Goal: Task Accomplishment & Management: Manage account settings

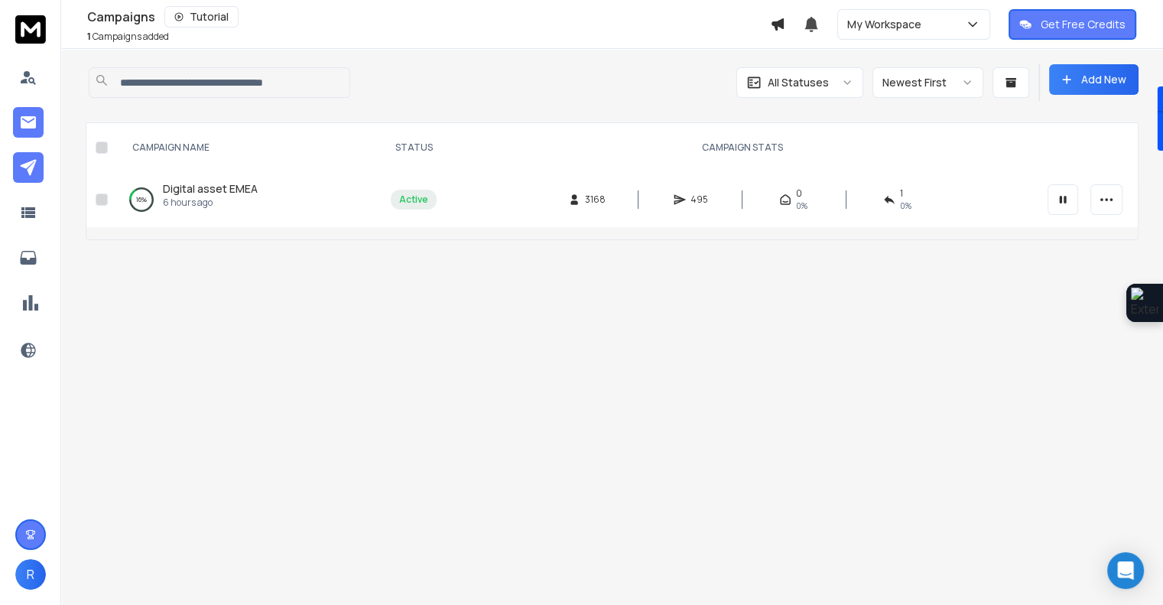
click at [31, 119] on icon at bounding box center [28, 122] width 15 height 12
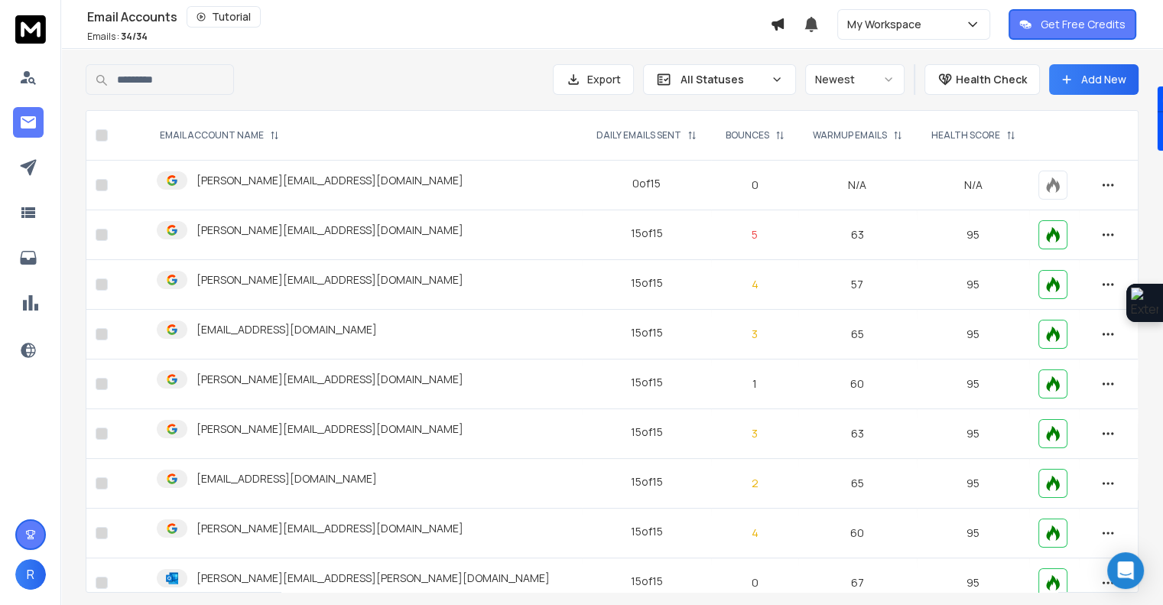
click at [425, 50] on div "Export All Statuses Newest Health Check Add New EMAIL ACCOUNT NAME DAILY EMAILS…" at bounding box center [612, 328] width 1102 height 559
click at [28, 155] on link at bounding box center [28, 167] width 31 height 31
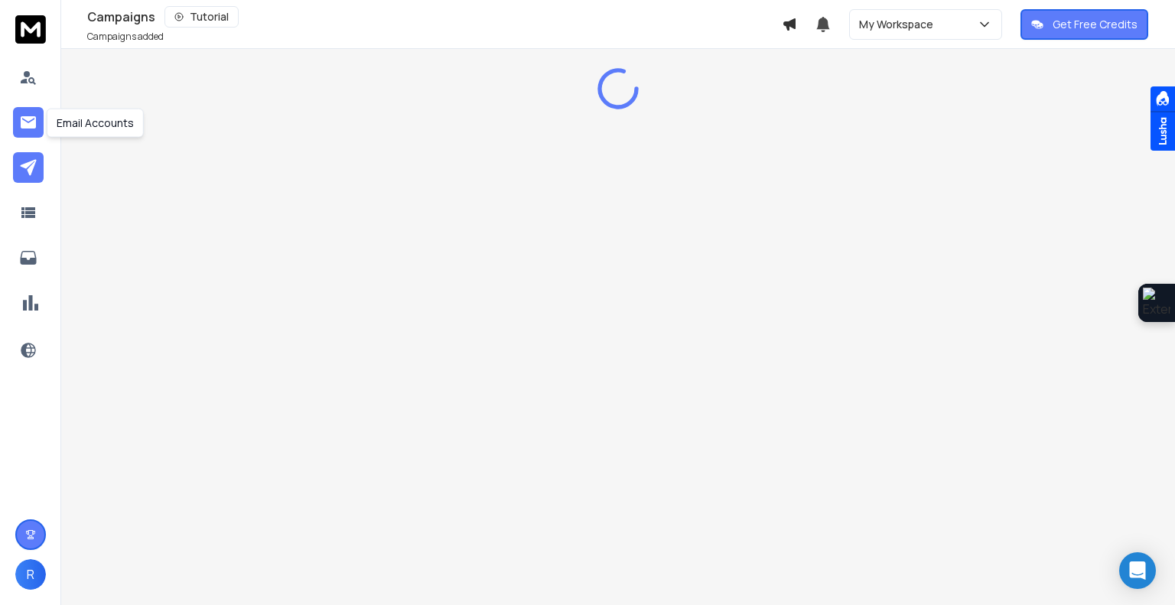
drag, startPoint x: 0, startPoint y: 0, endPoint x: 33, endPoint y: 118, distance: 122.3
click at [33, 118] on icon at bounding box center [28, 122] width 15 height 12
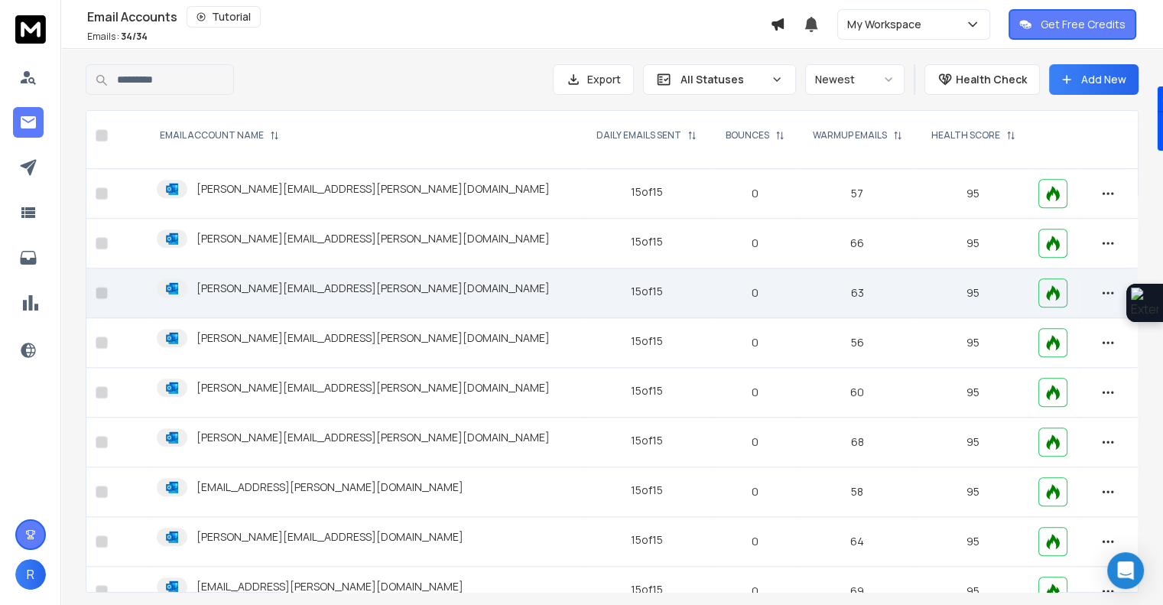
scroll to position [882, 0]
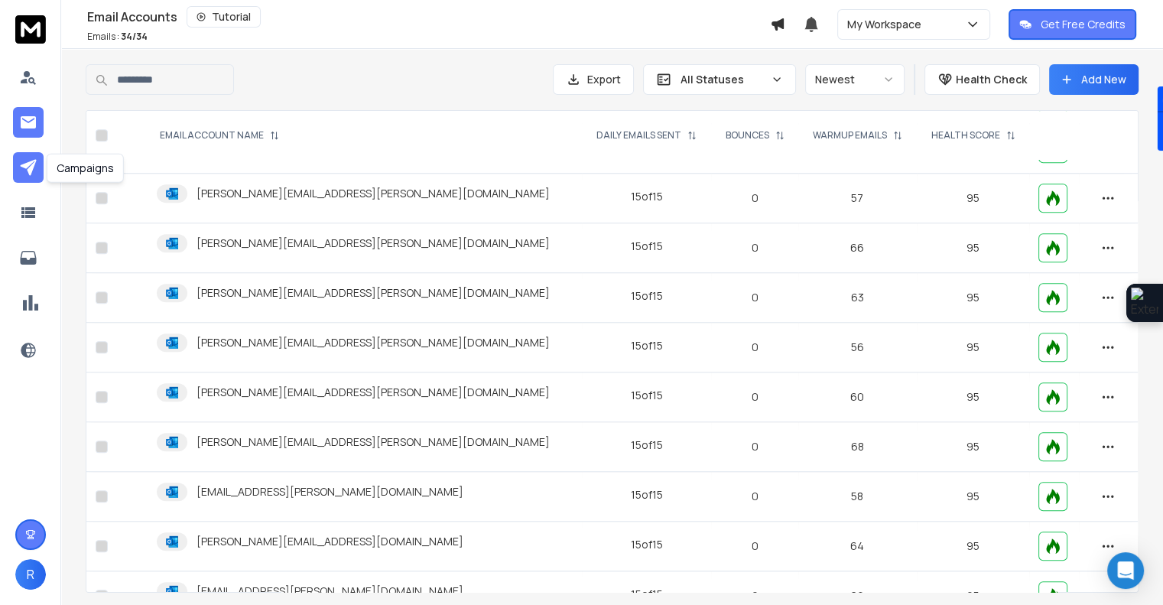
click at [27, 167] on icon at bounding box center [28, 168] width 16 height 16
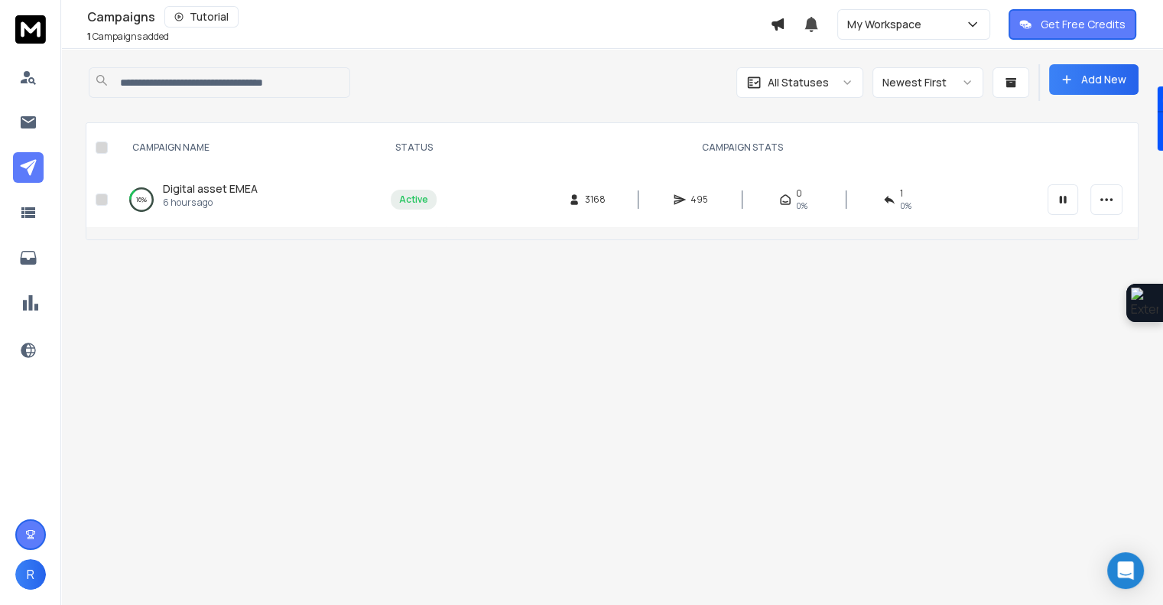
click at [483, 297] on div "Campaigns 1 Campaigns Added All Statuses Newest First Add New CAMPAIGN NAME STA…" at bounding box center [612, 366] width 1053 height 605
click at [524, 112] on div "Campaigns 1 Campaigns Added All Statuses Newest First Add New CAMPAIGN NAME STA…" at bounding box center [612, 366] width 1053 height 605
click at [37, 125] on icon at bounding box center [28, 122] width 18 height 18
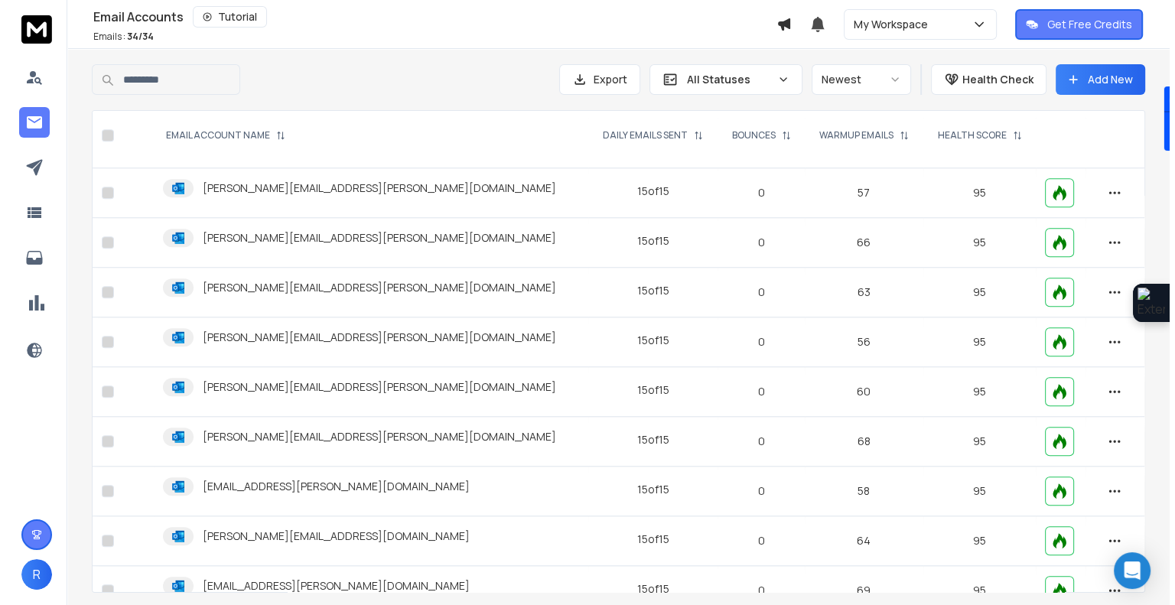
scroll to position [882, 0]
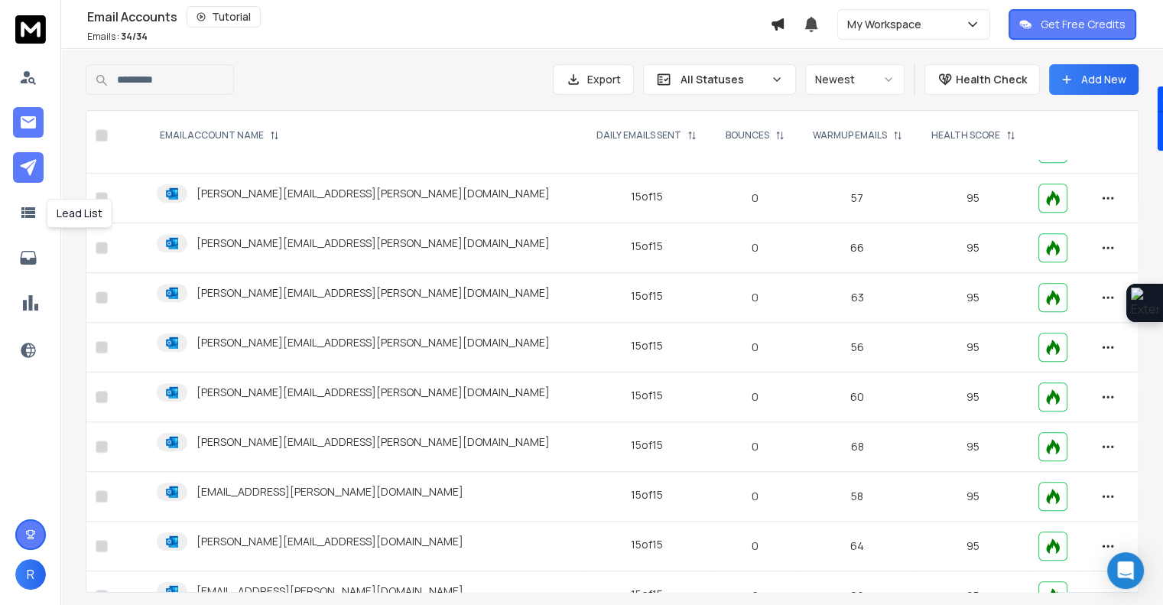
click at [27, 168] on icon at bounding box center [28, 168] width 16 height 16
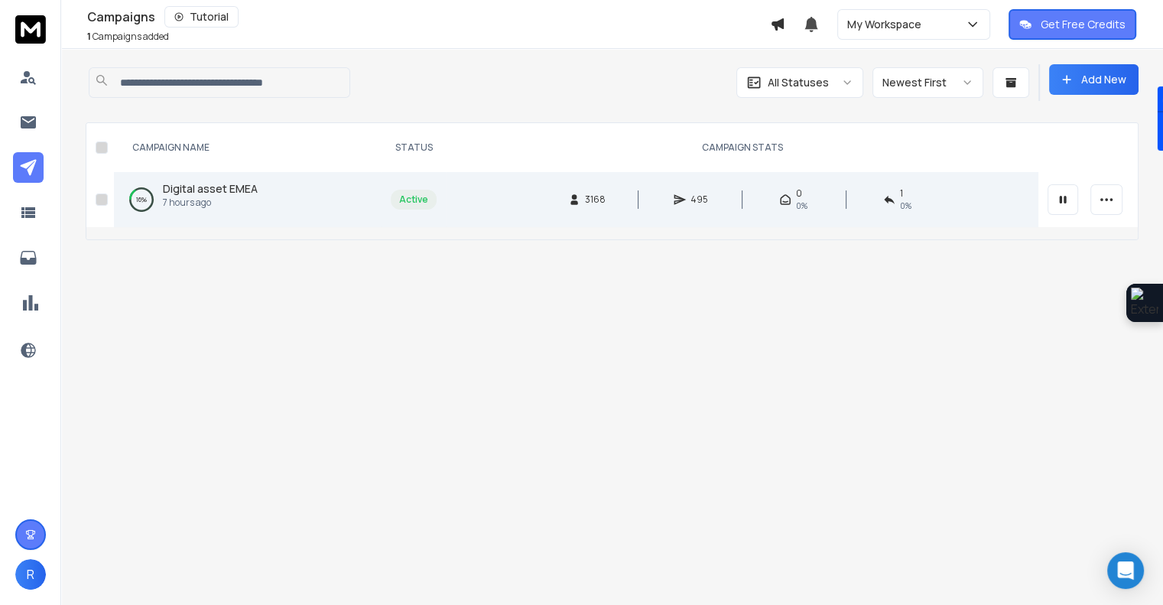
click at [274, 210] on div "16 % Digital asset EMEA 7 hours ago" at bounding box center [247, 199] width 237 height 37
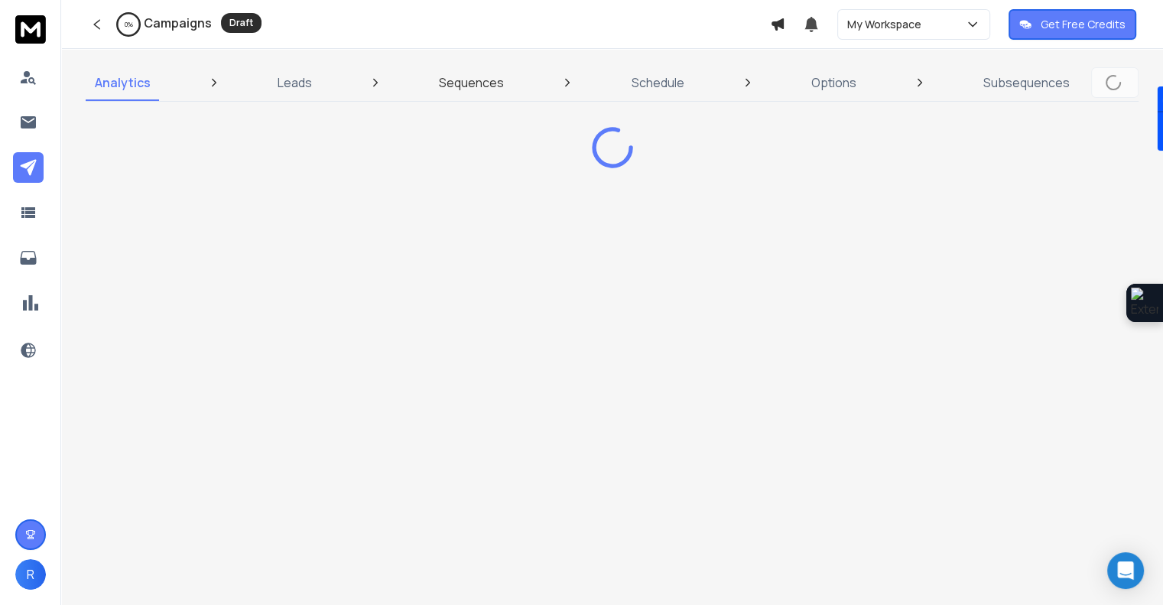
click at [453, 79] on p "Sequences" at bounding box center [471, 82] width 65 height 18
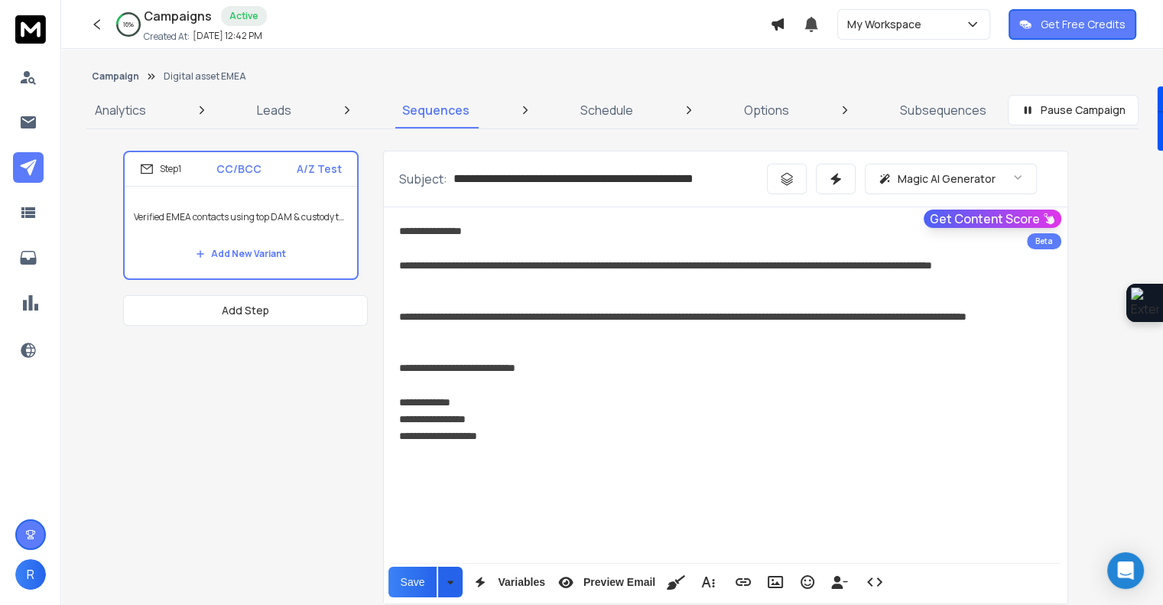
click at [607, 238] on div "**********" at bounding box center [725, 231] width 653 height 17
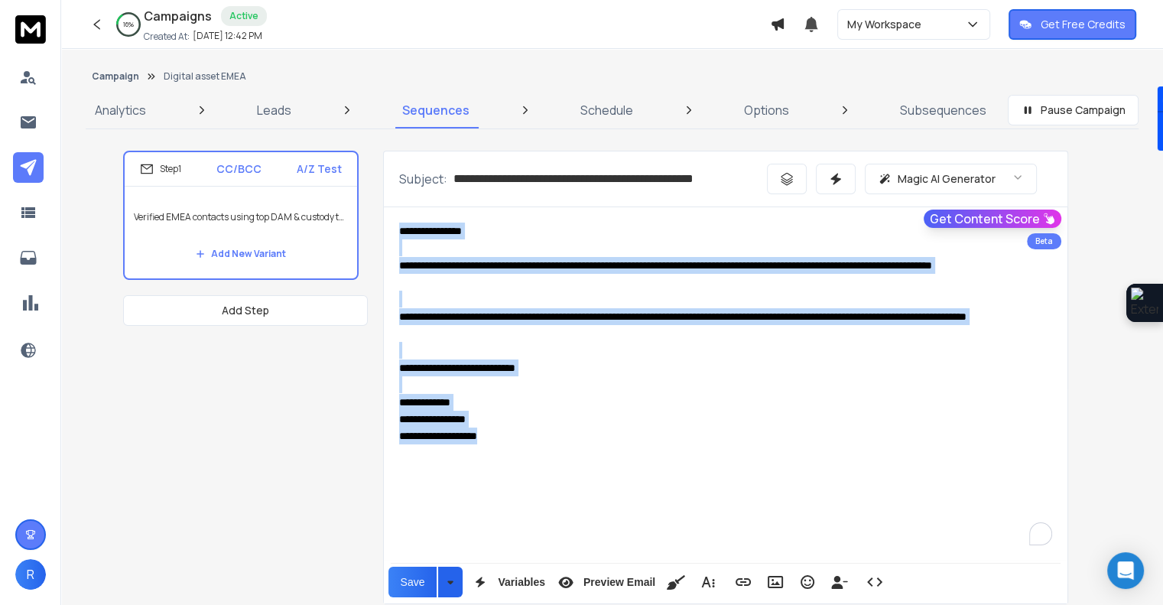
copy div "**********"
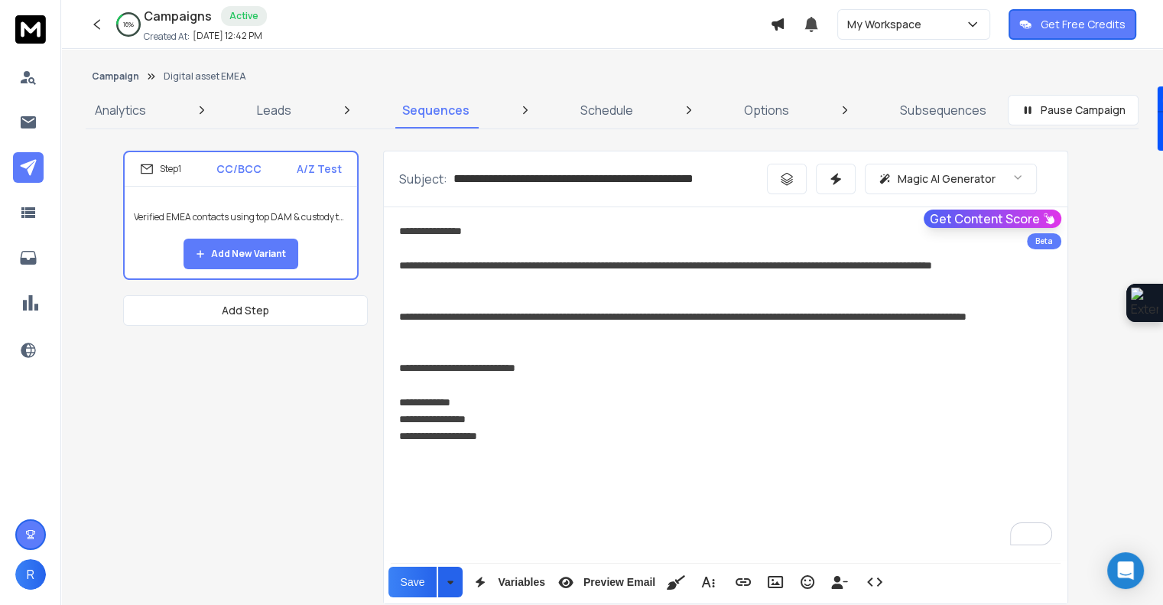
click at [275, 252] on button "Add New Variant" at bounding box center [241, 254] width 115 height 31
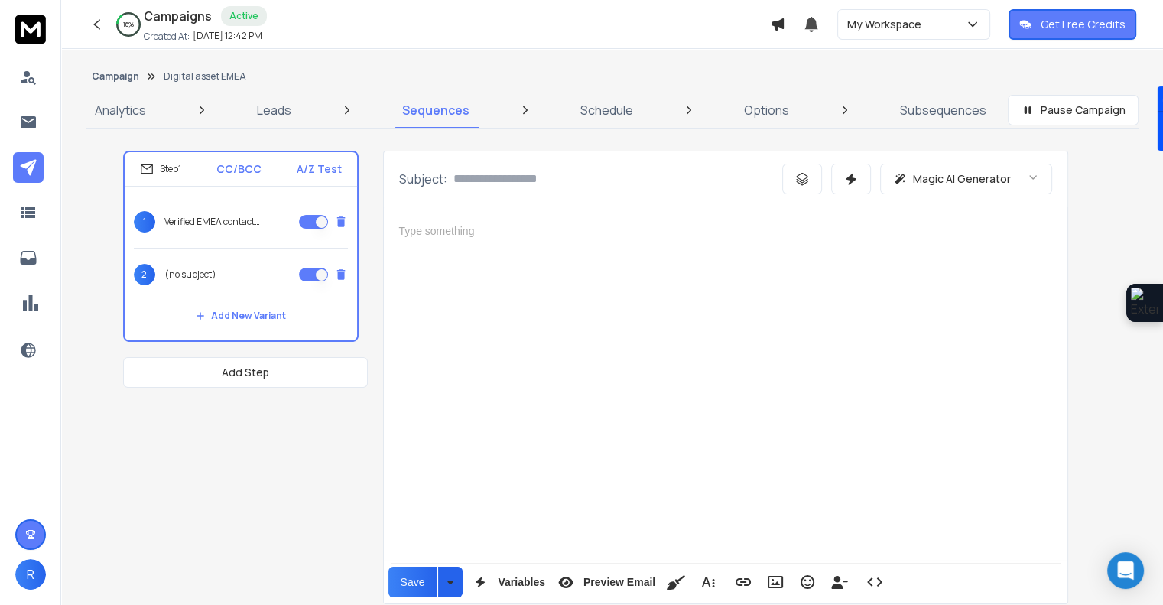
click at [478, 240] on div at bounding box center [726, 383] width 684 height 353
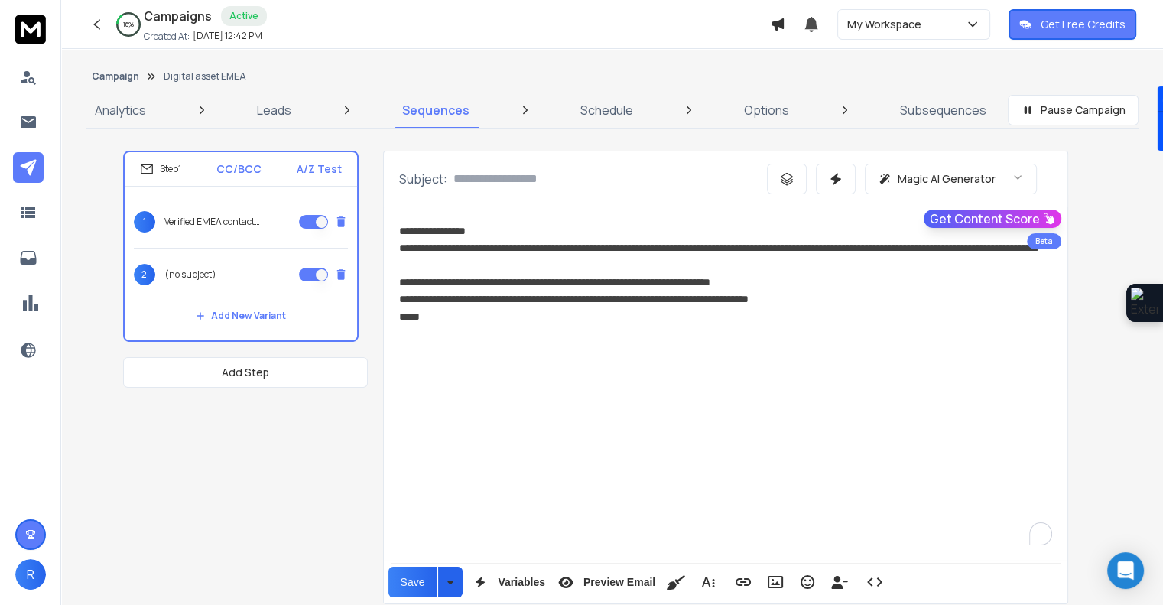
click at [493, 228] on div "**********" at bounding box center [725, 231] width 653 height 17
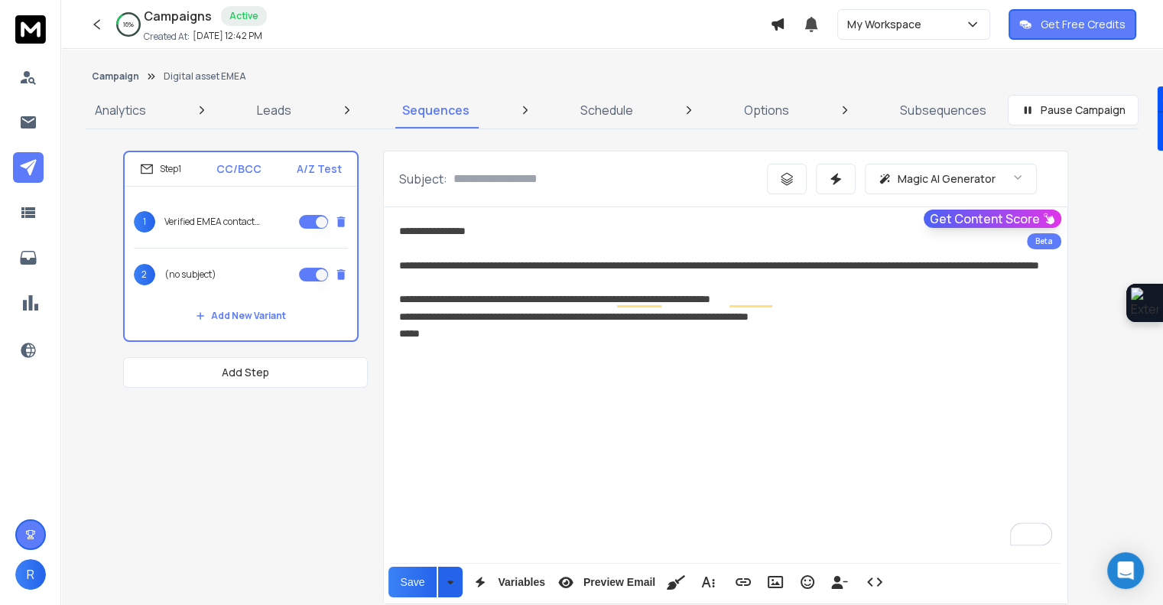
click at [561, 285] on div "**********" at bounding box center [725, 274] width 653 height 34
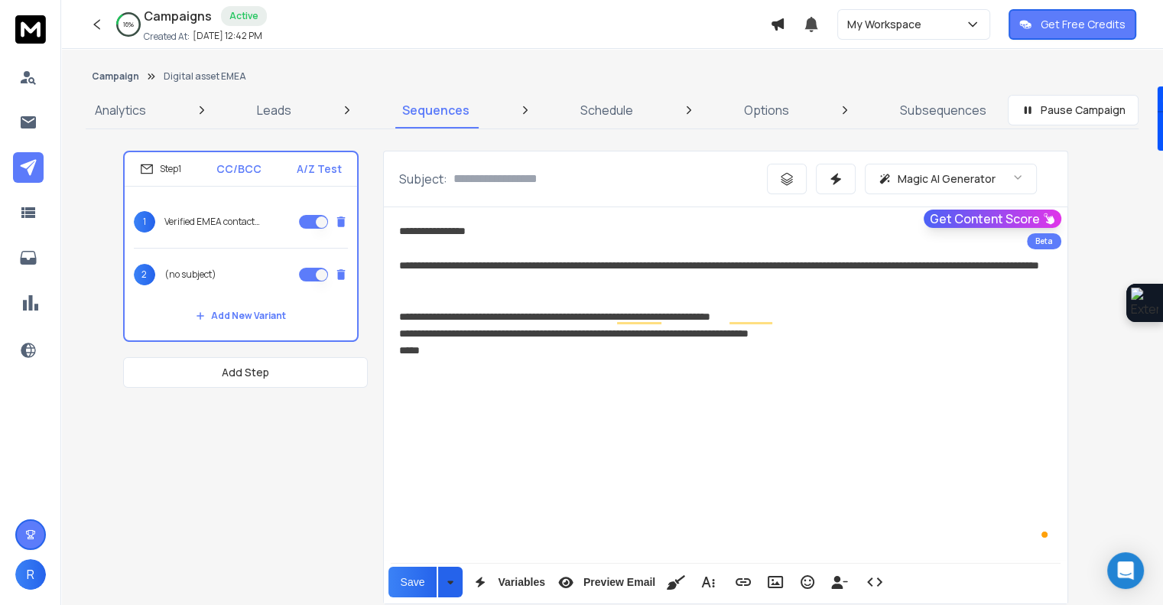
click at [784, 320] on div "**********" at bounding box center [725, 316] width 653 height 17
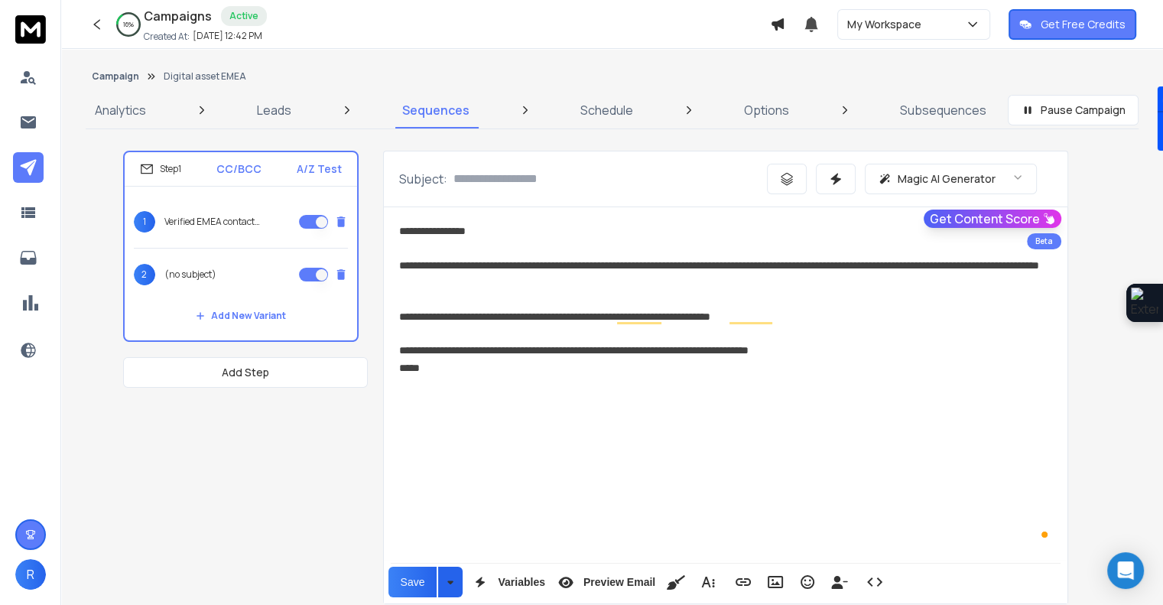
click at [826, 353] on div "**********" at bounding box center [725, 350] width 653 height 17
click at [441, 386] on div "*****" at bounding box center [725, 384] width 653 height 17
click at [479, 178] on input at bounding box center [603, 179] width 298 height 18
paste input "**********"
type input "**********"
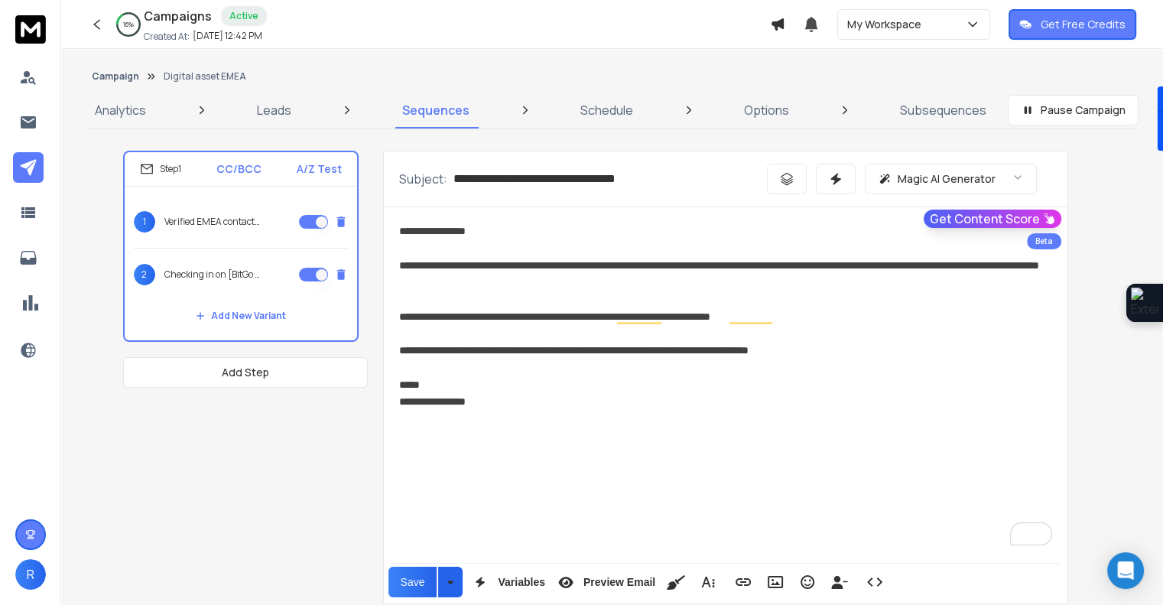
click at [463, 487] on div "**********" at bounding box center [726, 383] width 684 height 353
click at [637, 574] on div "Preview Email" at bounding box center [605, 582] width 107 height 25
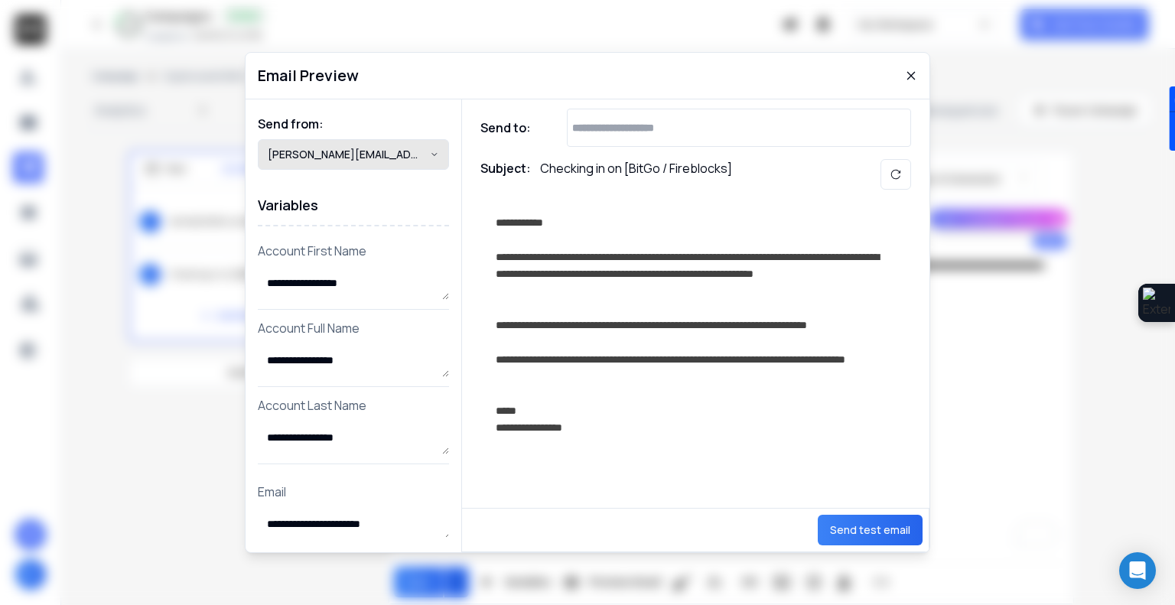
click at [318, 150] on p "john@convertsparkapp.co" at bounding box center [349, 154] width 162 height 15
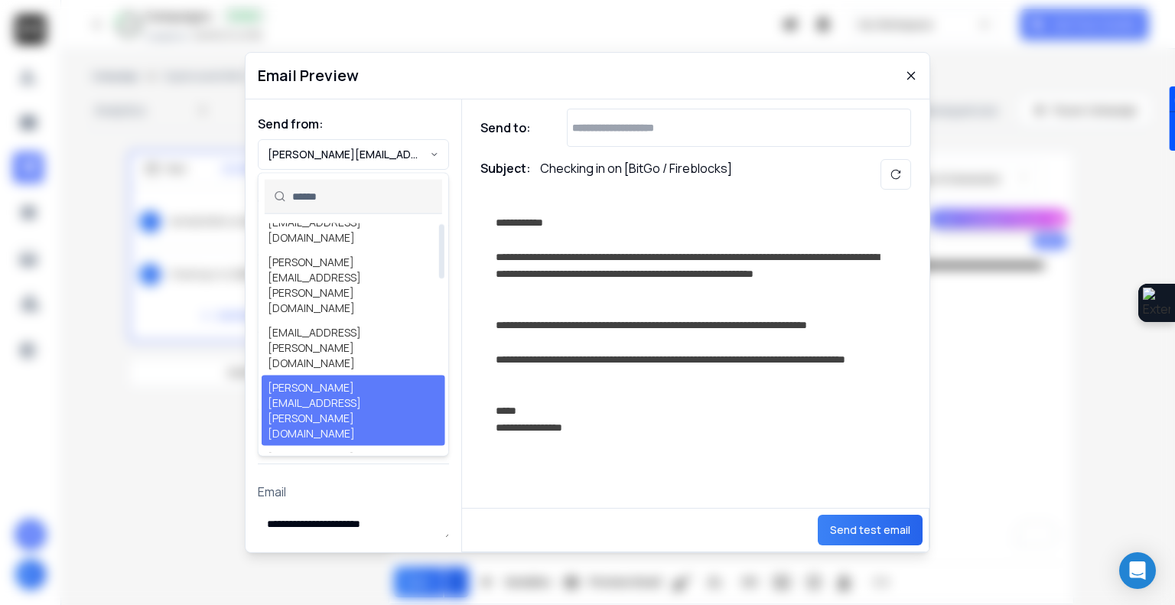
scroll to position [76, 0]
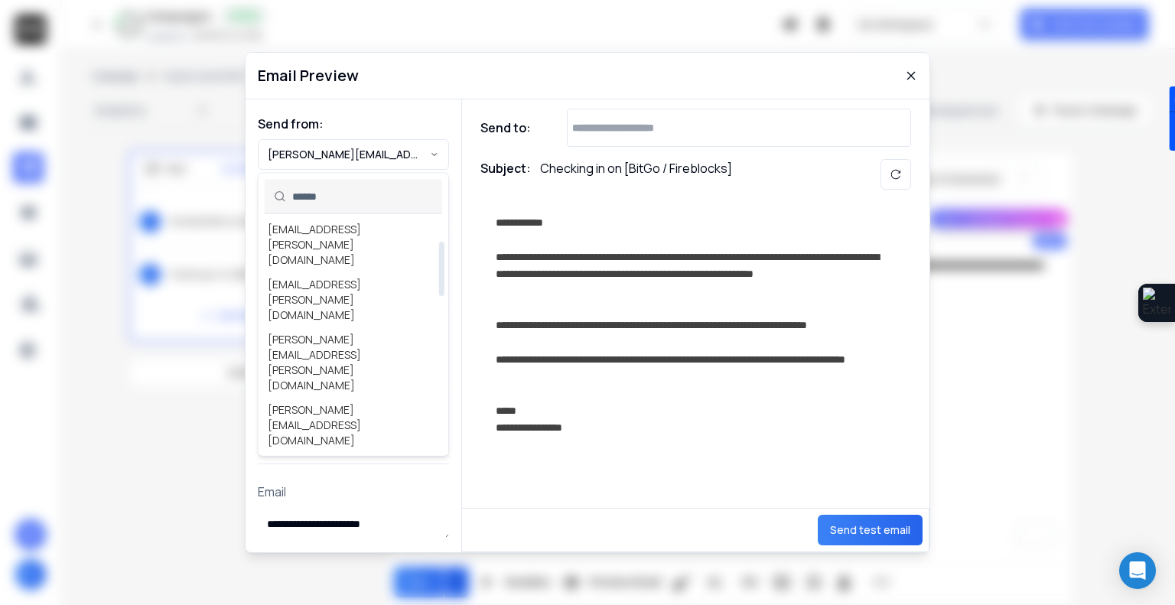
click at [366, 583] on div "[PERSON_NAME][EMAIL_ADDRESS][PERSON_NAME][DOMAIN_NAME]" at bounding box center [353, 613] width 171 height 61
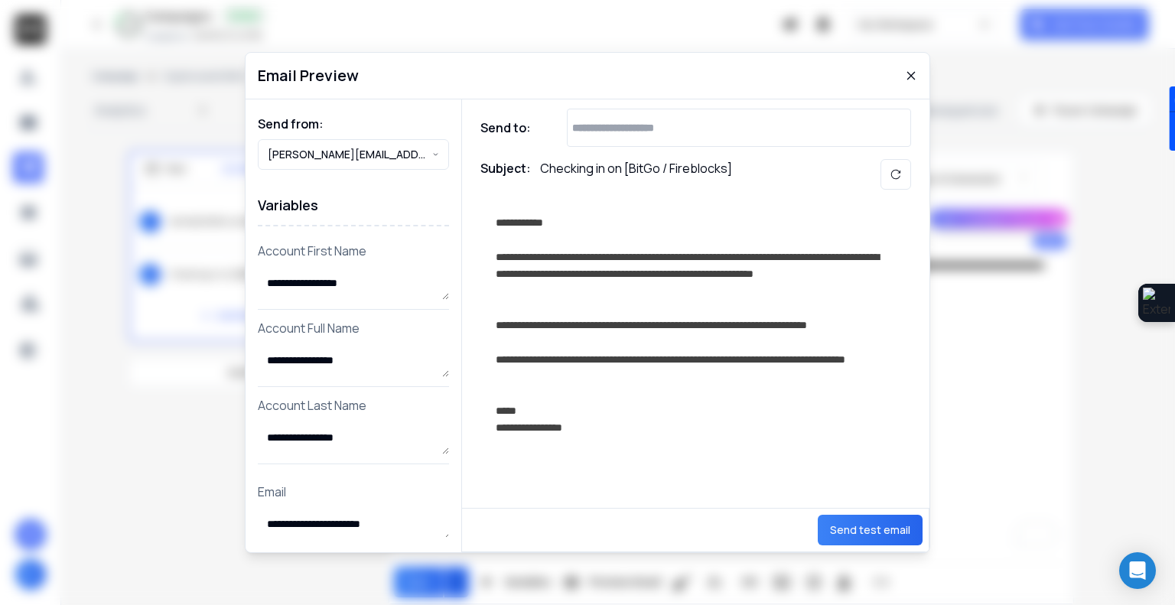
click at [613, 129] on input at bounding box center [739, 128] width 334 height 28
click at [872, 522] on button "Send test email" at bounding box center [870, 530] width 105 height 31
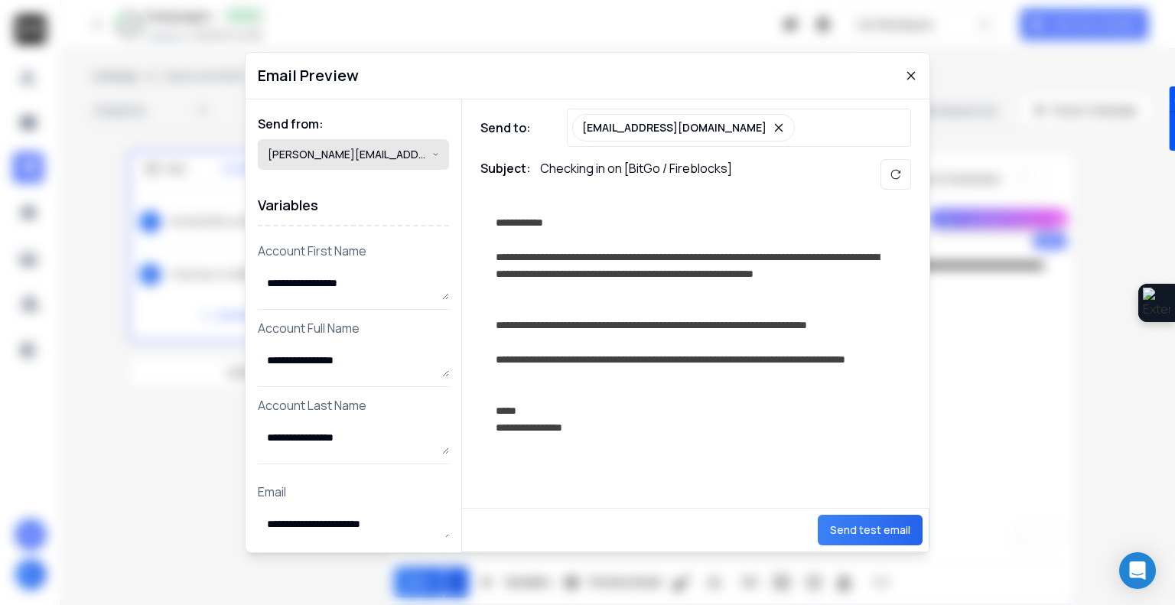
click at [352, 158] on p "[PERSON_NAME][EMAIL_ADDRESS][PERSON_NAME][DOMAIN_NAME]" at bounding box center [350, 154] width 164 height 15
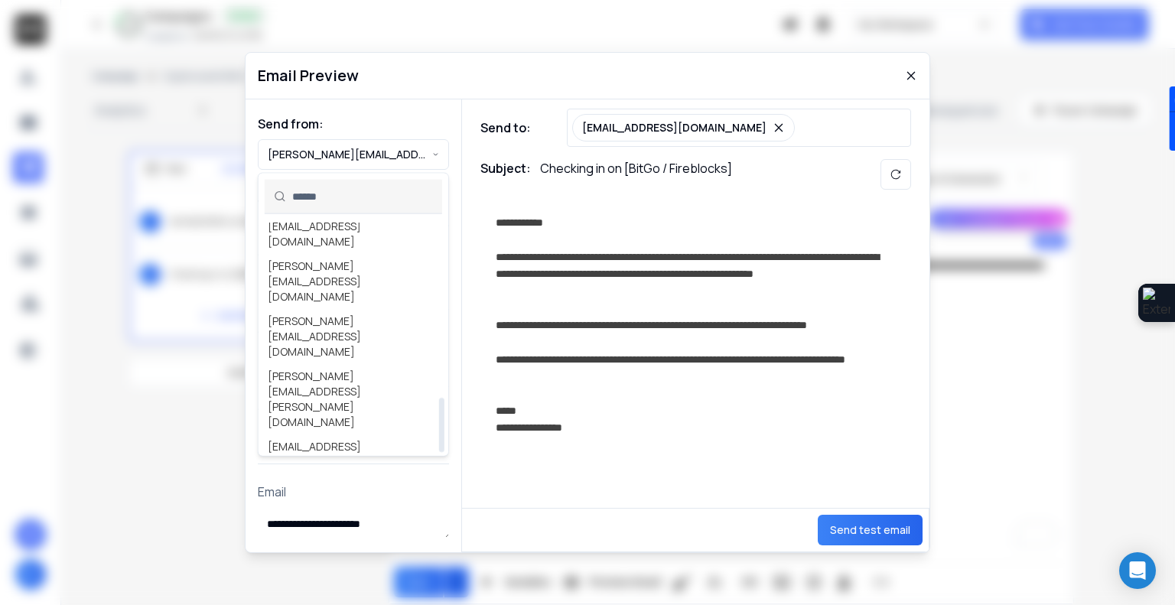
scroll to position [740, 0]
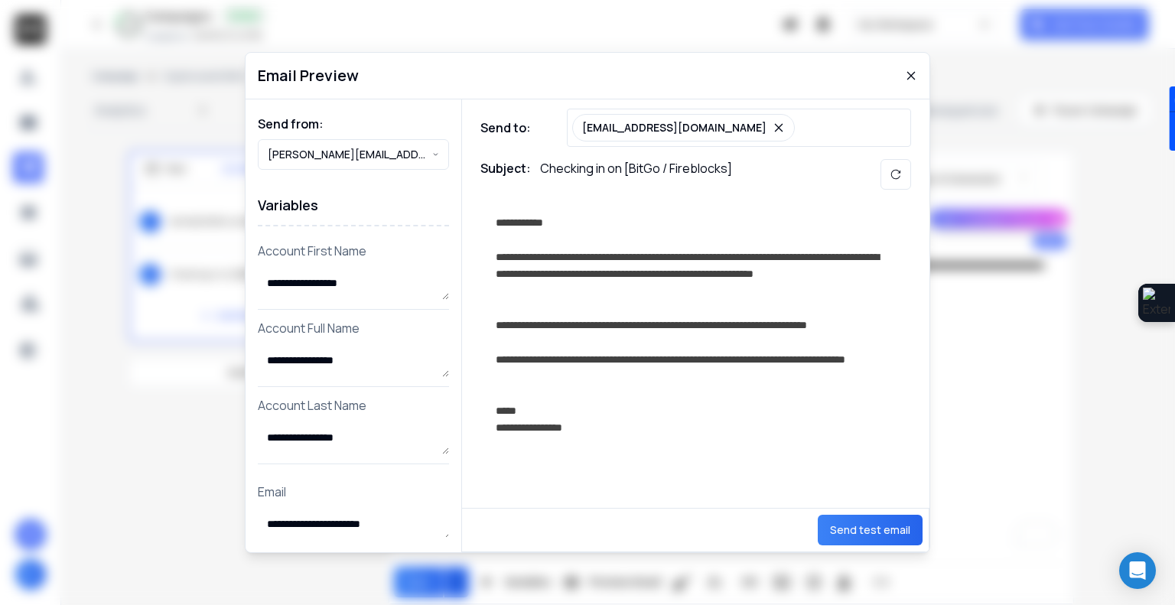
click at [851, 532] on button "Send test email" at bounding box center [870, 530] width 105 height 31
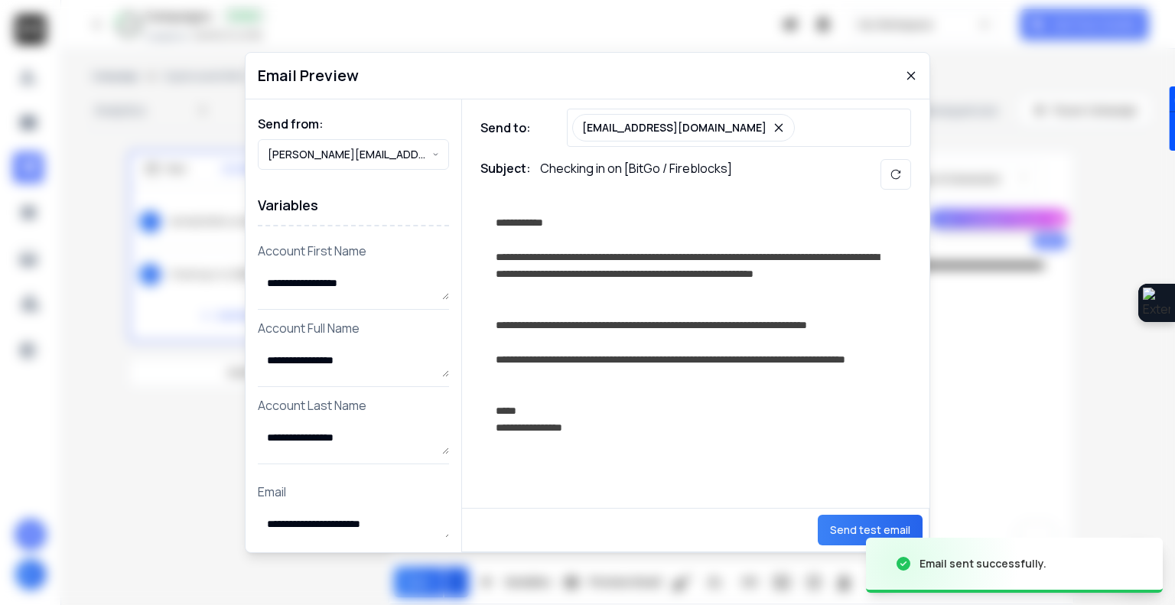
click at [910, 73] on icon at bounding box center [911, 76] width 12 height 12
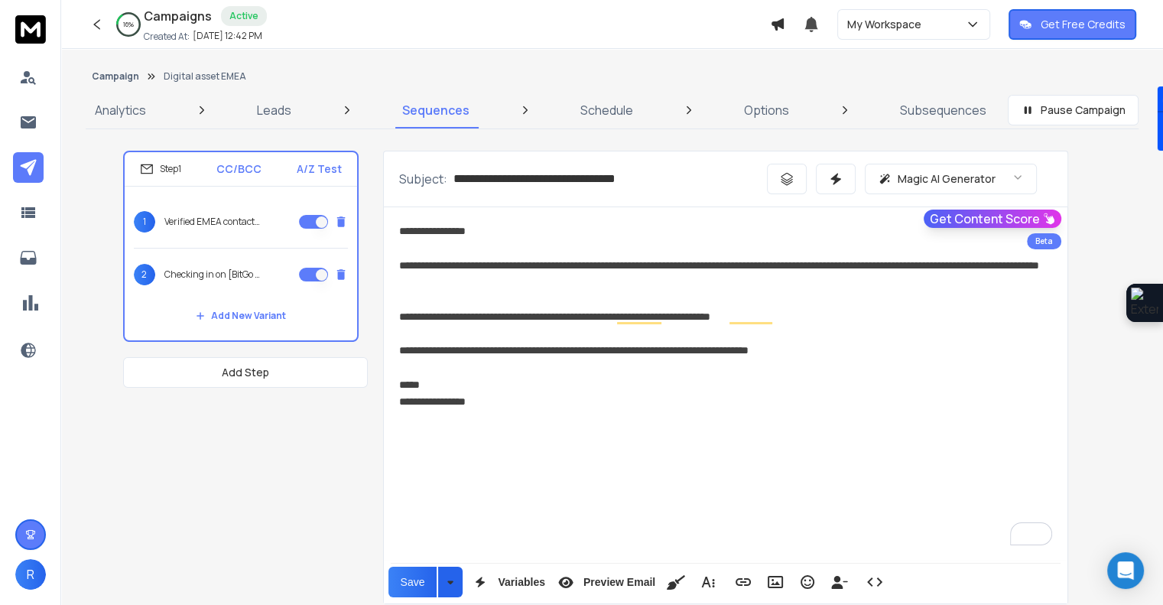
click at [449, 376] on div "To enrich screen reader interactions, please activate Accessibility in Grammarl…" at bounding box center [725, 368] width 653 height 17
click at [440, 379] on div "*****" at bounding box center [725, 384] width 653 height 17
click at [516, 583] on span "Variables" at bounding box center [522, 582] width 54 height 13
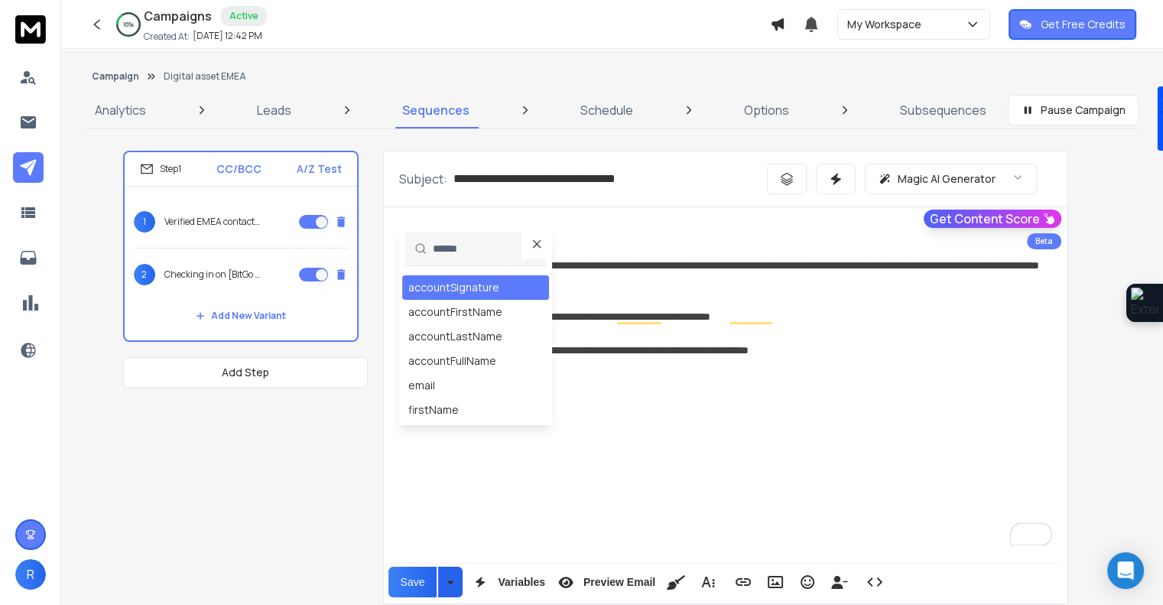
click at [465, 291] on div "accountSignature" at bounding box center [453, 287] width 91 height 15
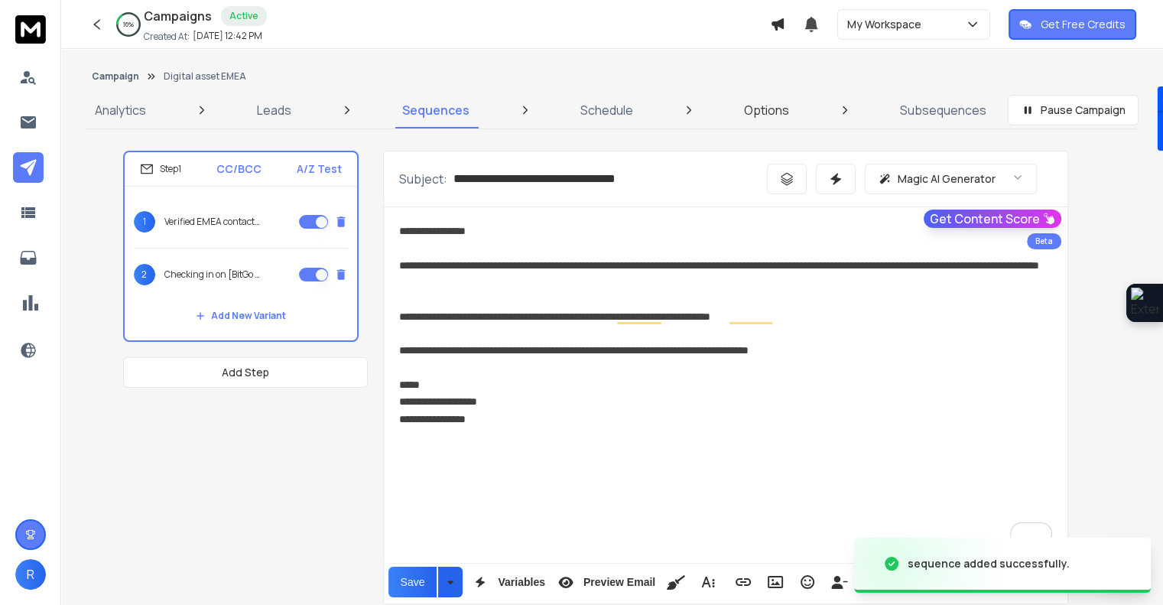
click at [786, 106] on p "Options" at bounding box center [766, 110] width 45 height 18
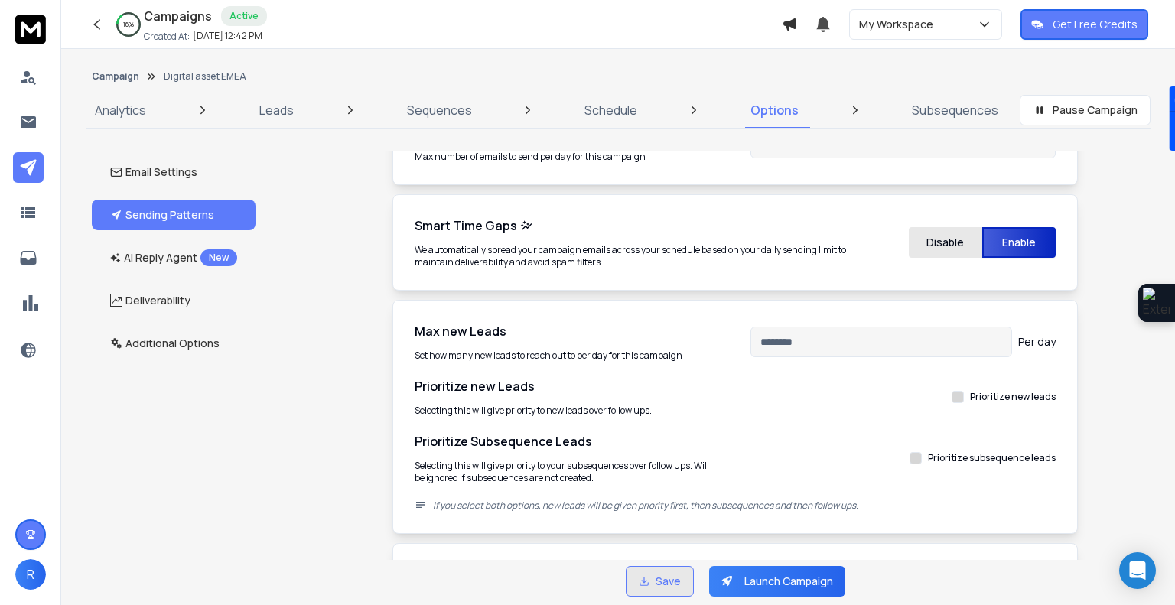
scroll to position [1158, 0]
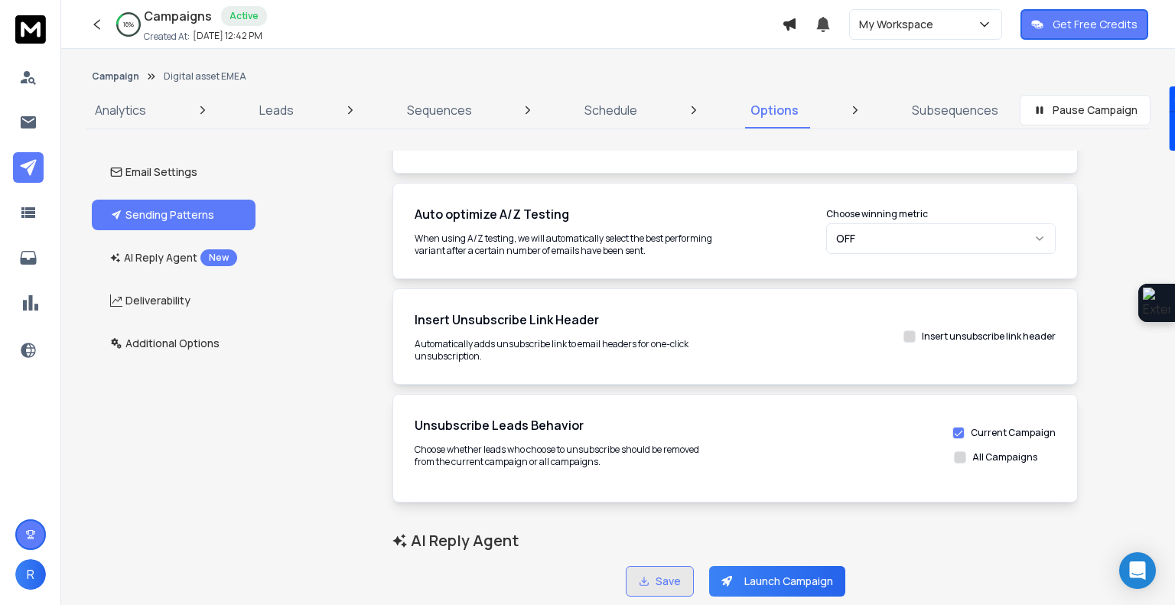
click at [662, 577] on button "Save" at bounding box center [660, 581] width 68 height 31
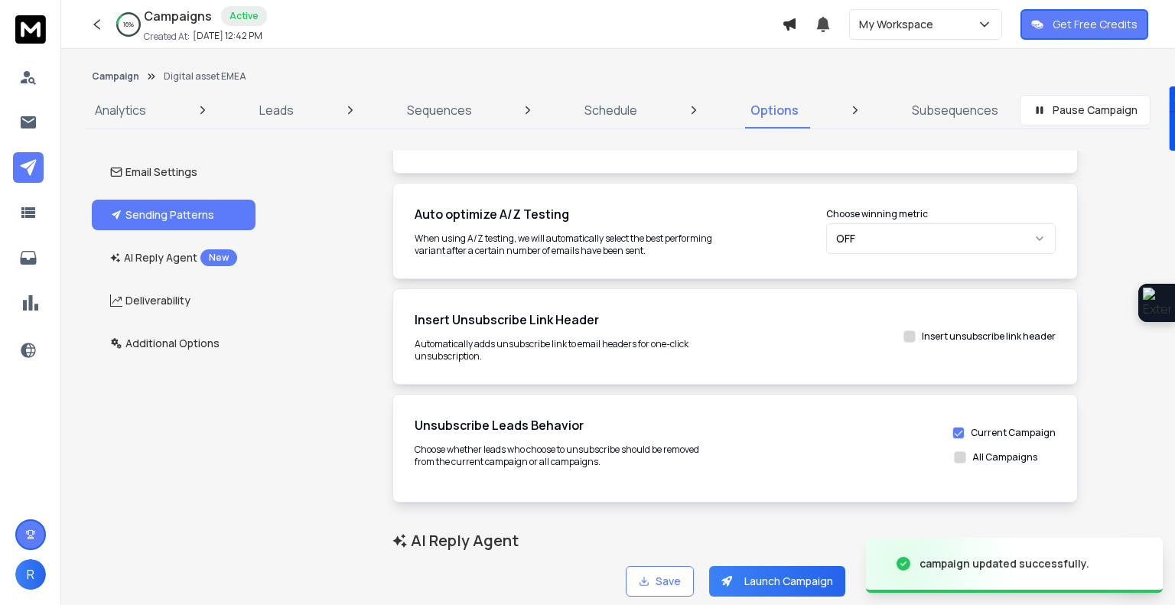
click at [773, 581] on button "Launch Campaign" at bounding box center [777, 581] width 136 height 31
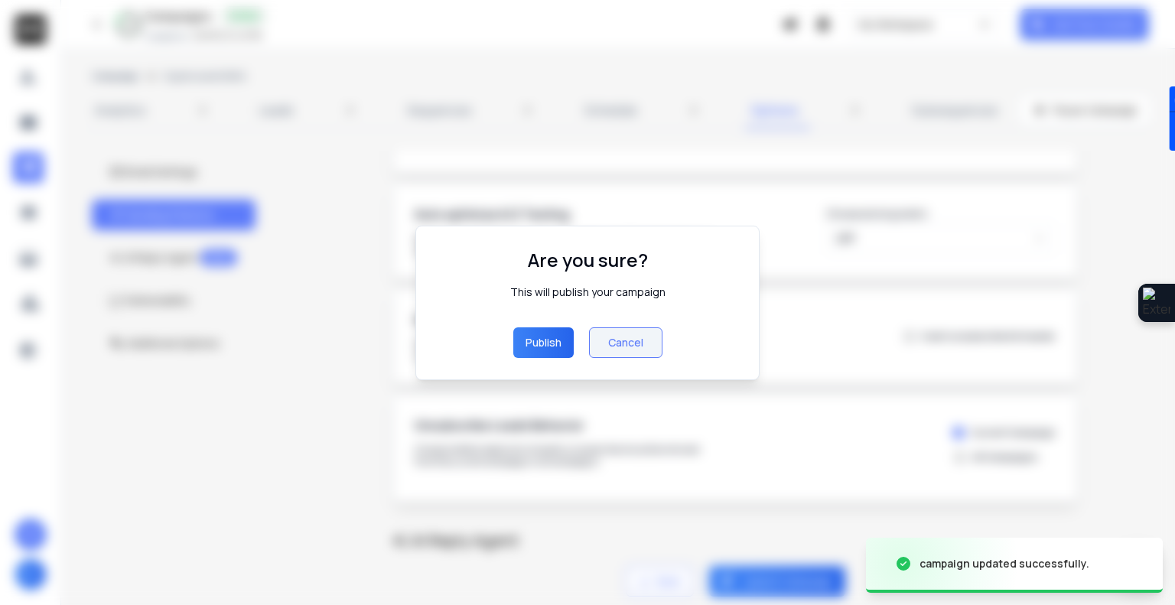
click at [554, 342] on button "Publish" at bounding box center [543, 342] width 60 height 31
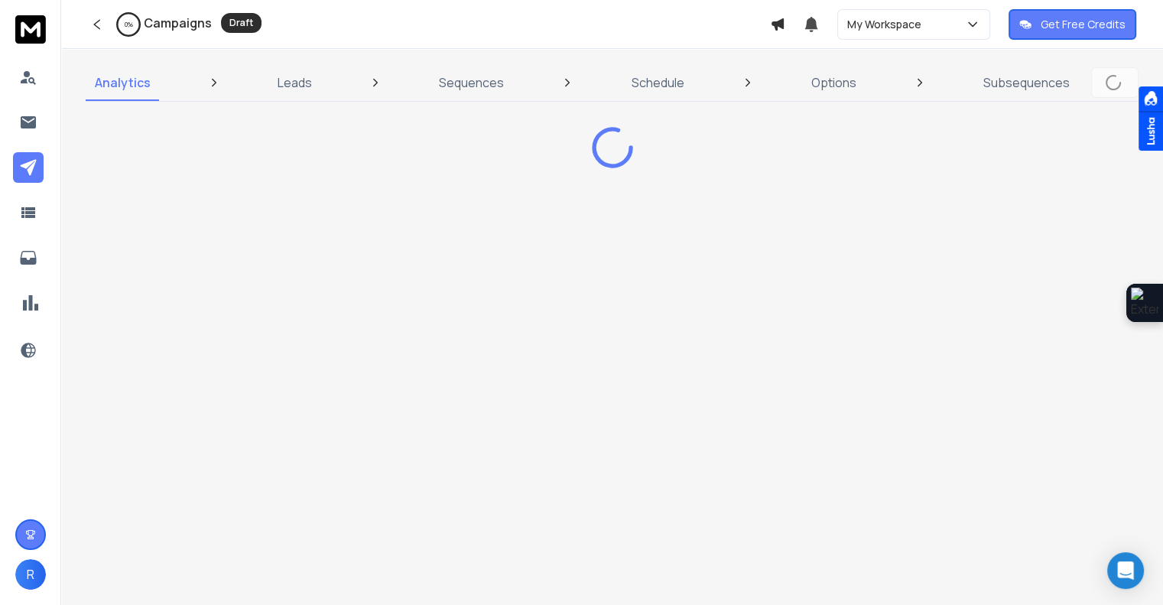
click at [31, 167] on icon at bounding box center [28, 168] width 16 height 16
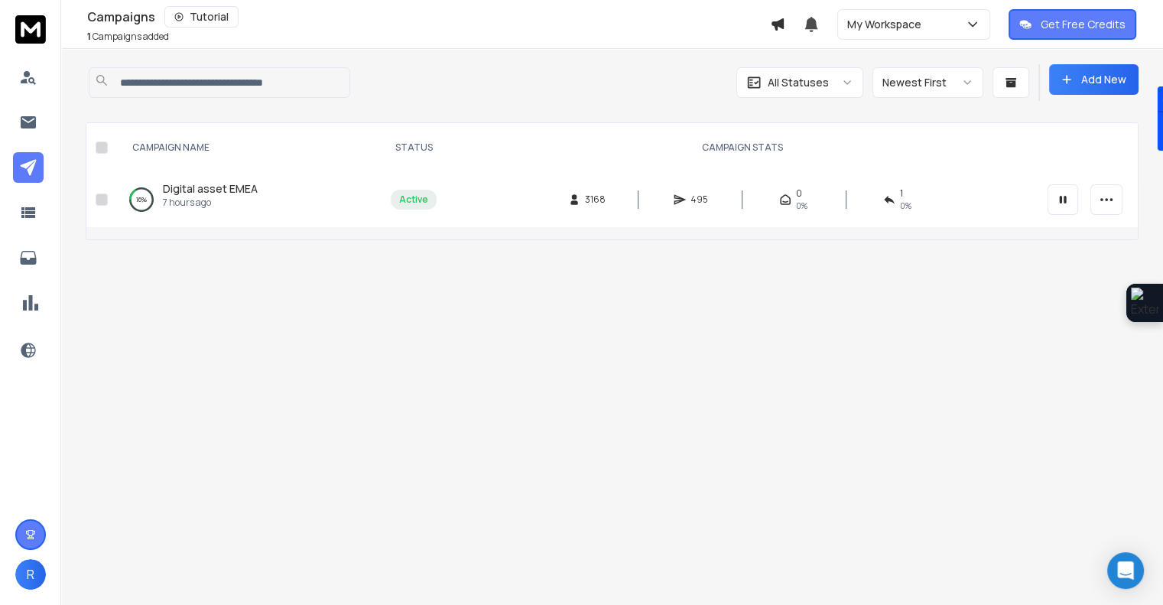
click at [526, 79] on div at bounding box center [349, 82] width 527 height 37
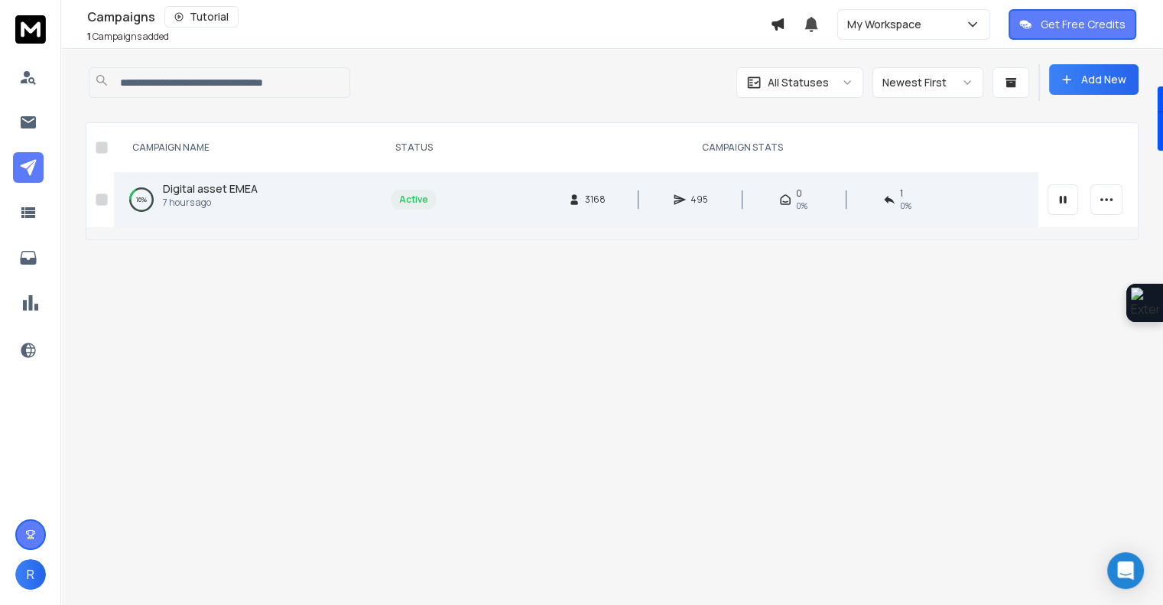
click at [345, 199] on div "16 % Digital asset EMEA 7 hours ago" at bounding box center [247, 199] width 237 height 37
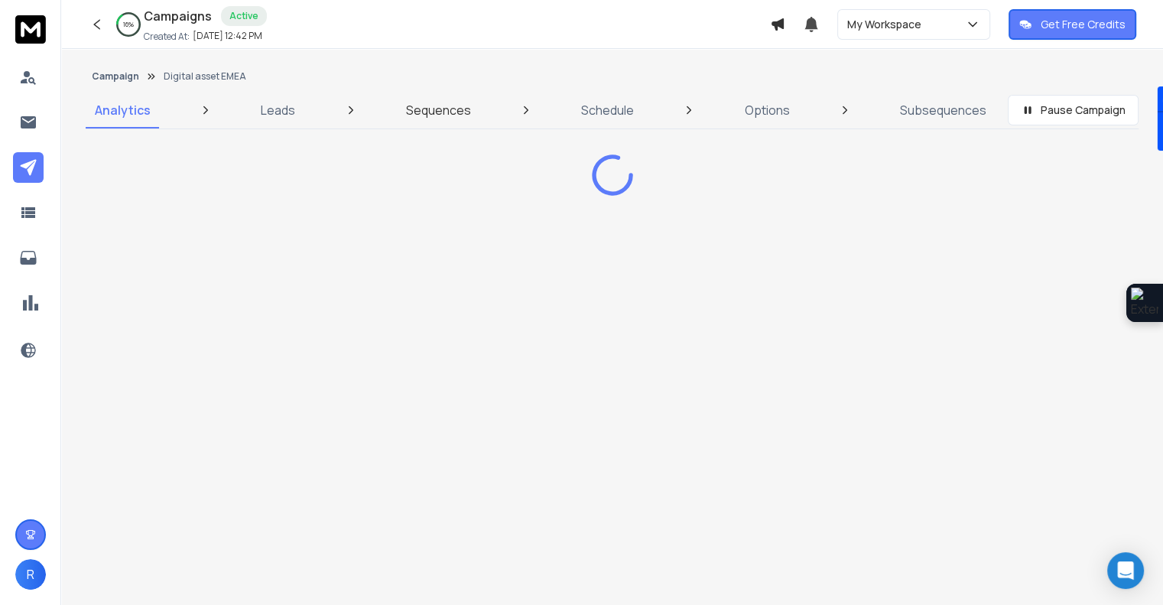
click at [449, 103] on p "Sequences" at bounding box center [438, 110] width 65 height 18
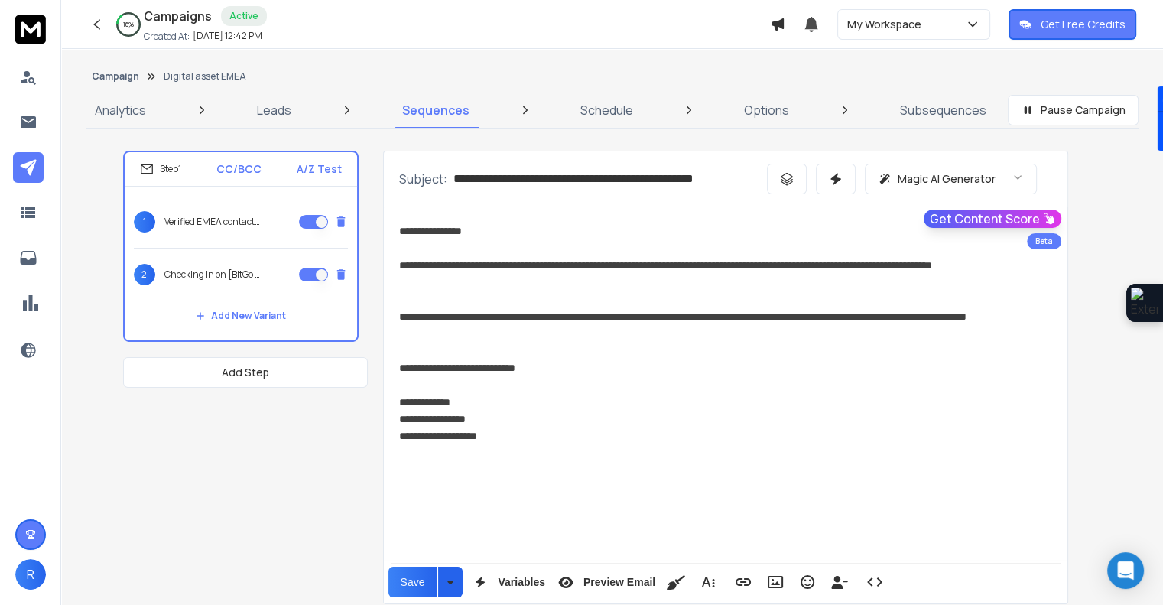
drag, startPoint x: 687, startPoint y: 37, endPoint x: 6, endPoint y: 268, distance: 718.9
click at [687, 37] on div "16 % Campaigns Active Created At: Oct 13, 2025, 12:42 PM My Workspace Get Free …" at bounding box center [581, 24] width 1163 height 49
click at [21, 171] on icon at bounding box center [28, 167] width 18 height 18
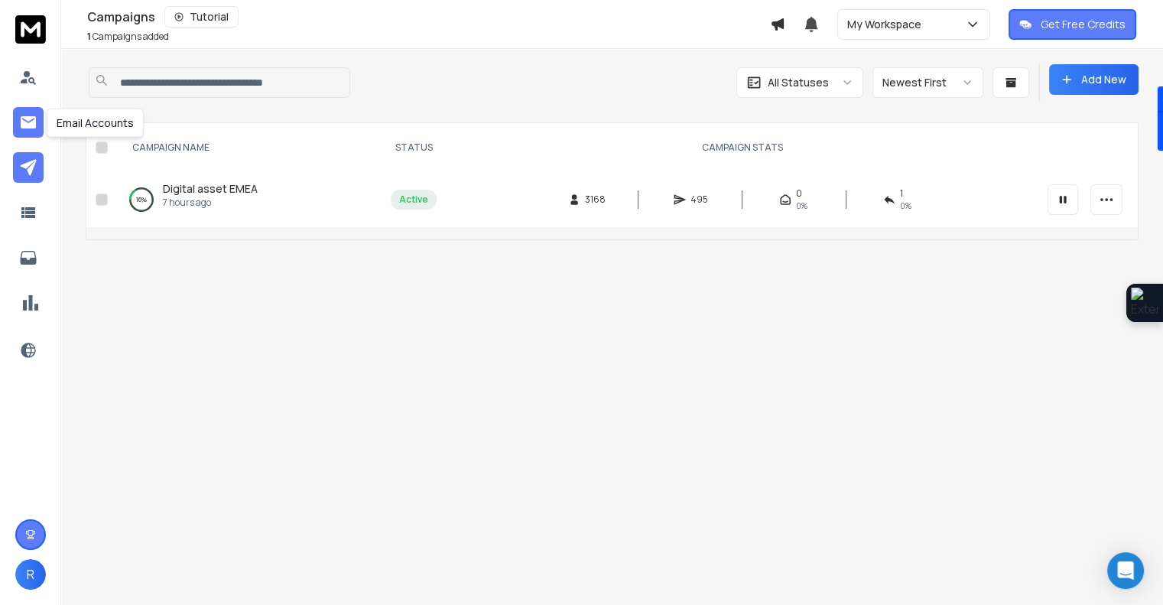
click at [23, 120] on icon at bounding box center [28, 122] width 15 height 12
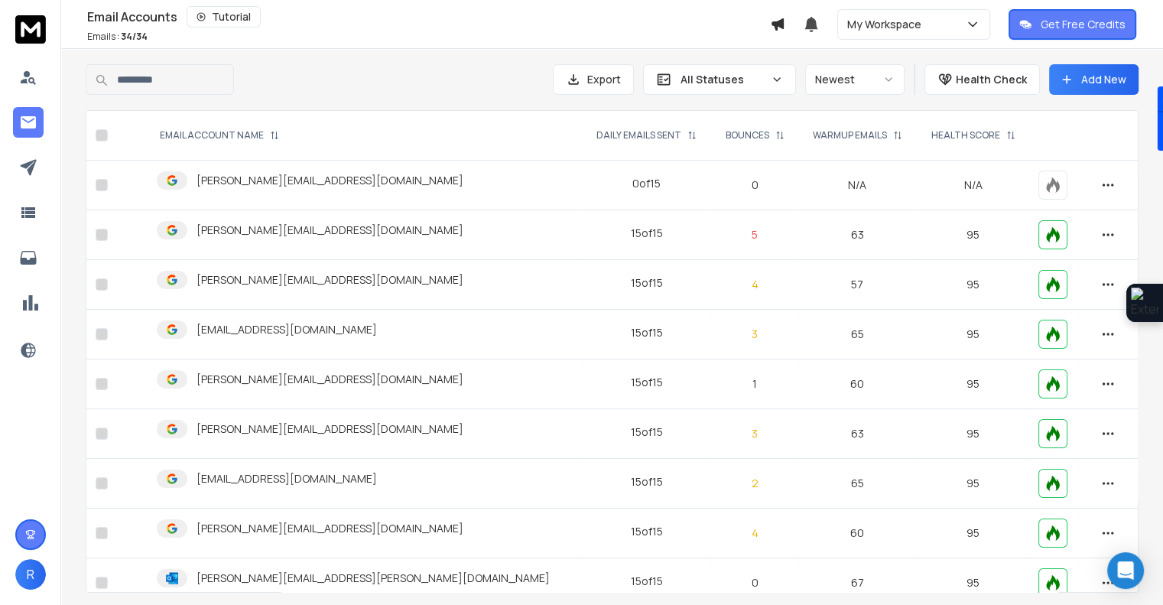
click at [480, 83] on div at bounding box center [315, 79] width 458 height 31
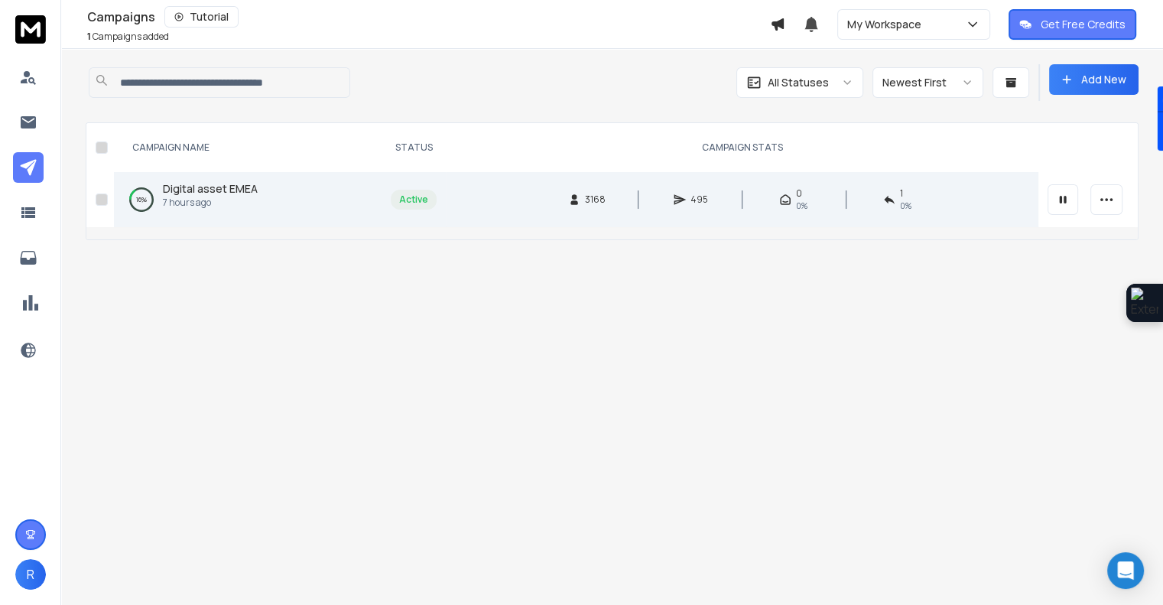
click at [214, 193] on span "Digital asset EMEA" at bounding box center [210, 188] width 95 height 15
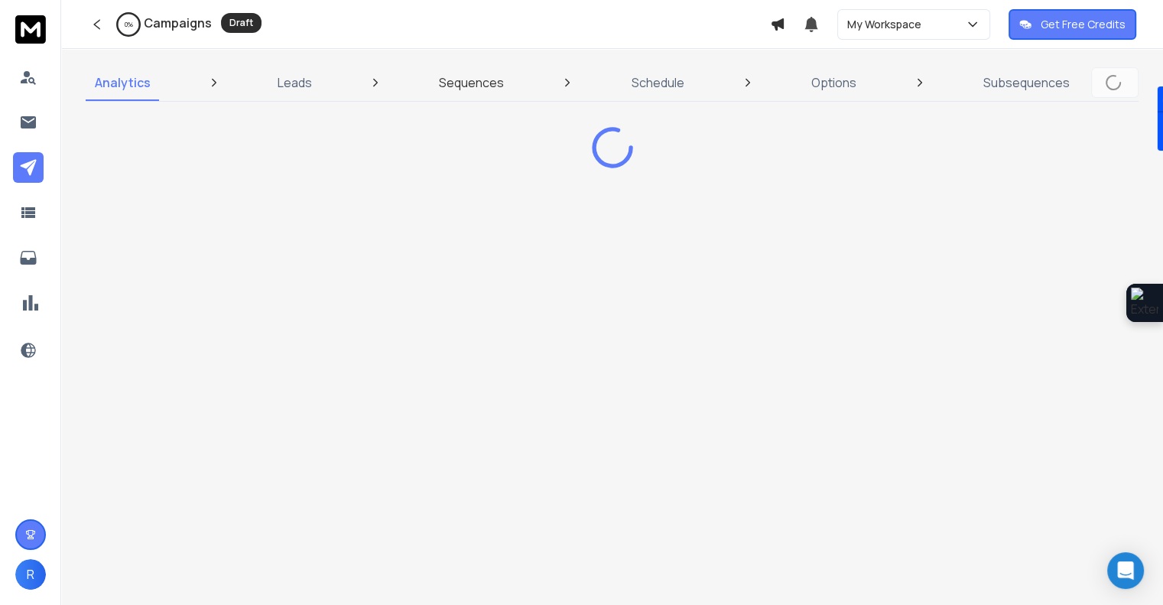
click at [456, 85] on p "Sequences" at bounding box center [471, 82] width 65 height 18
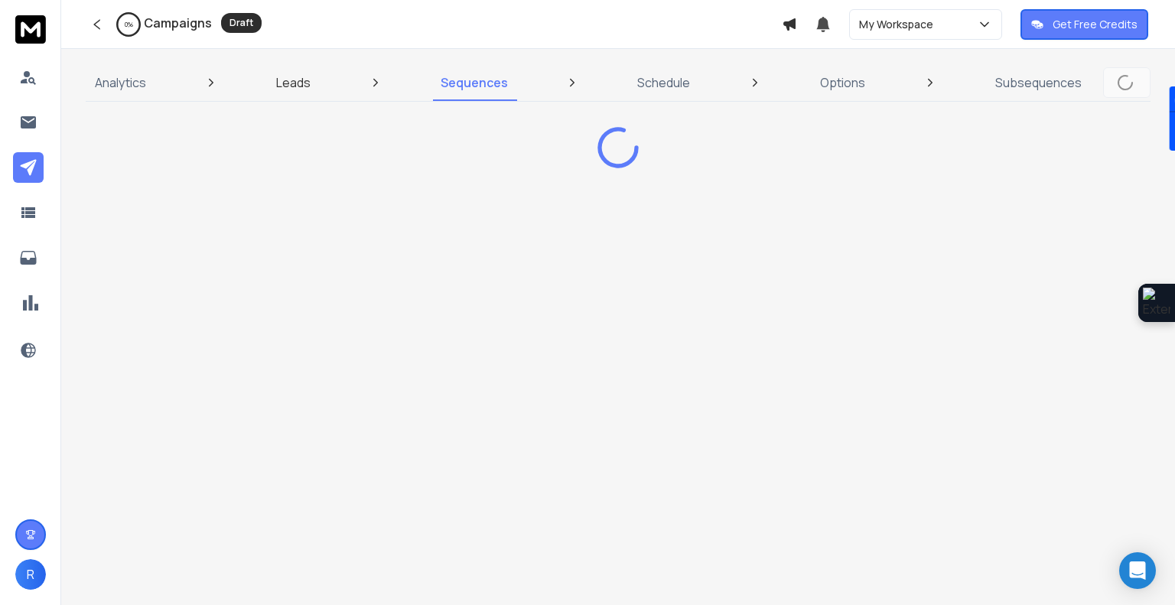
click at [276, 89] on link "Leads" at bounding box center [293, 82] width 53 height 37
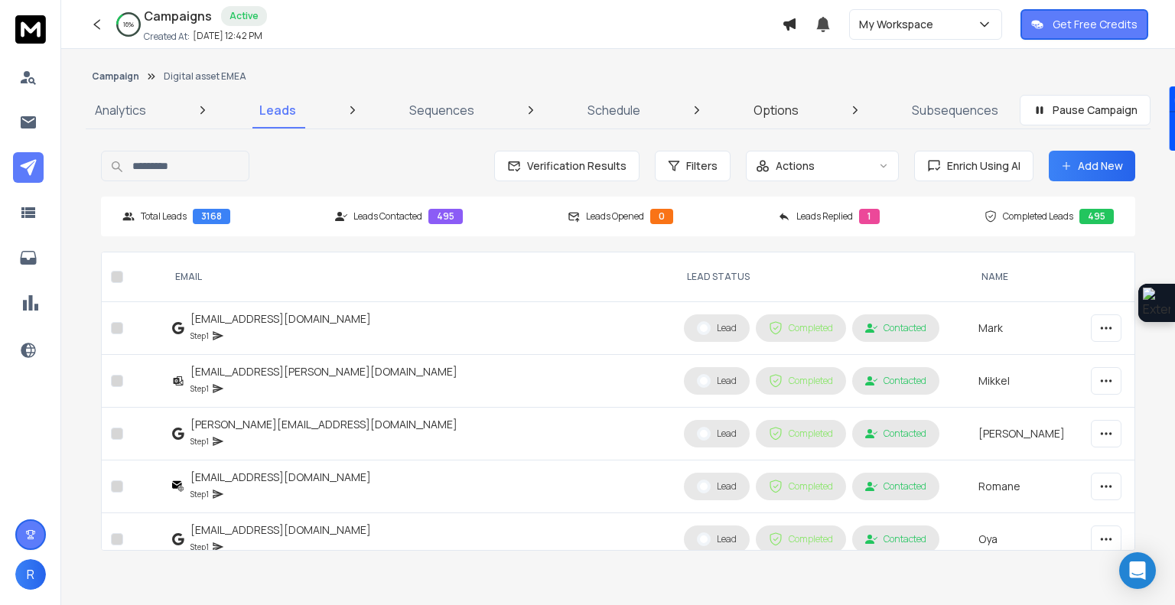
click at [802, 114] on link "Options" at bounding box center [775, 110] width 63 height 37
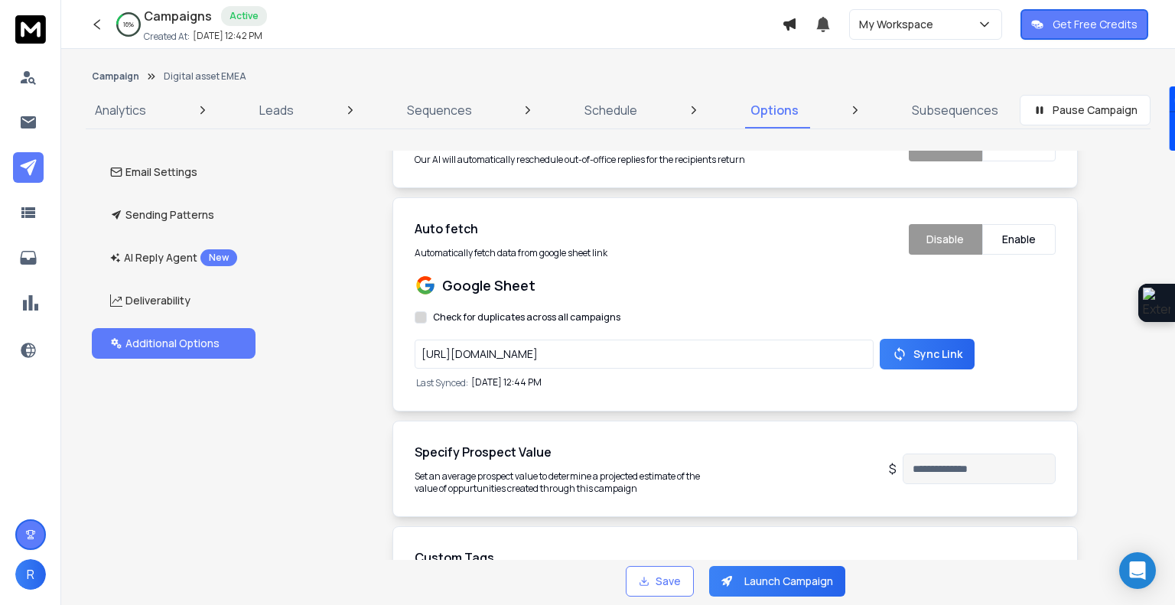
scroll to position [2764, 0]
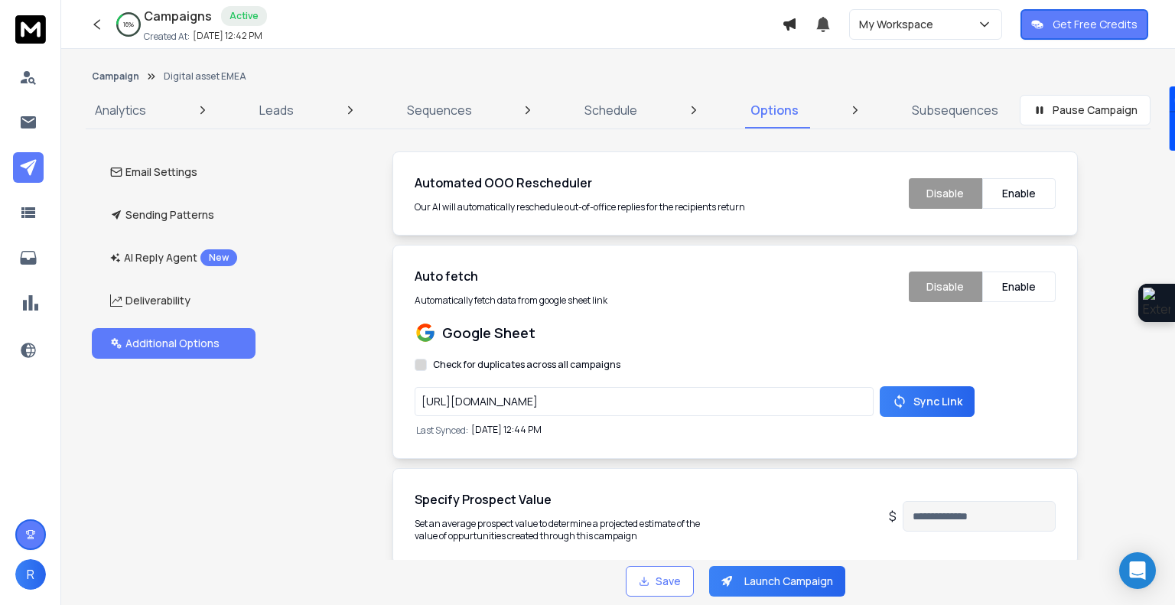
click at [538, 394] on link "[URL][DOMAIN_NAME]" at bounding box center [479, 401] width 116 height 15
